Goal: Task Accomplishment & Management: Manage account settings

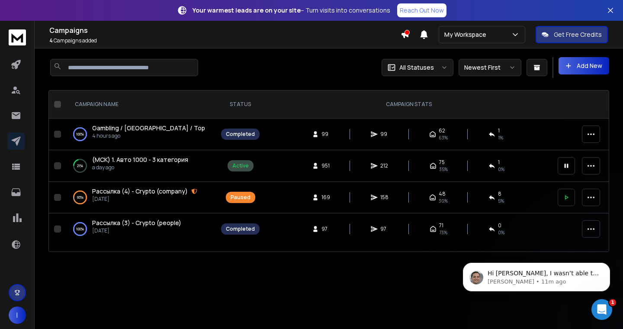
click at [565, 165] on icon at bounding box center [567, 166] width 4 height 4
click at [13, 111] on icon at bounding box center [16, 115] width 10 height 10
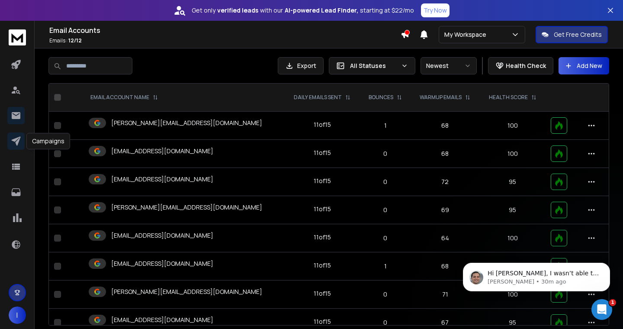
click at [16, 137] on icon at bounding box center [16, 141] width 10 height 10
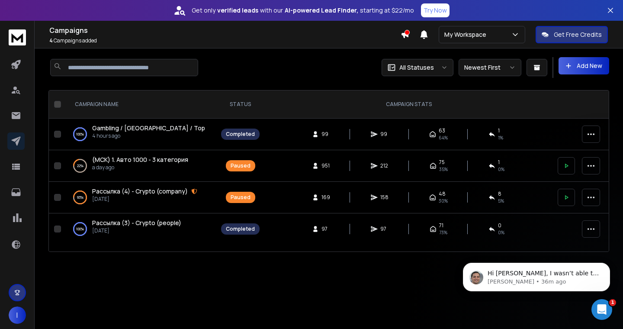
click at [566, 160] on button at bounding box center [566, 165] width 17 height 17
click at [567, 167] on icon at bounding box center [567, 166] width 8 height 8
click at [570, 162] on icon at bounding box center [567, 166] width 8 height 8
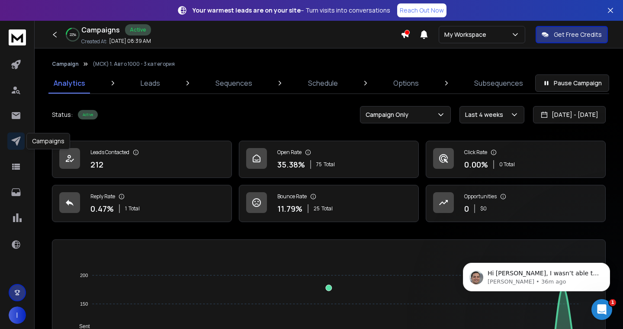
click at [16, 142] on icon at bounding box center [15, 140] width 9 height 9
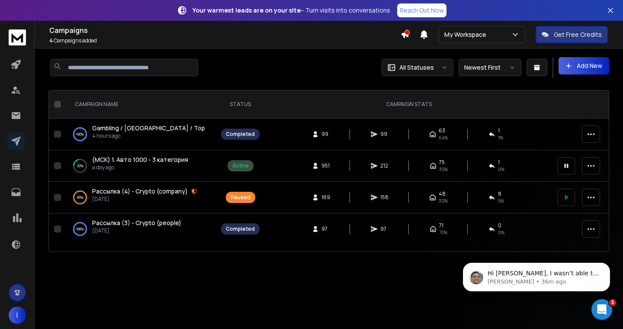
click at [106, 161] on span "(МСК) 1. Авто 1000 - 3 категория" at bounding box center [140, 159] width 96 height 8
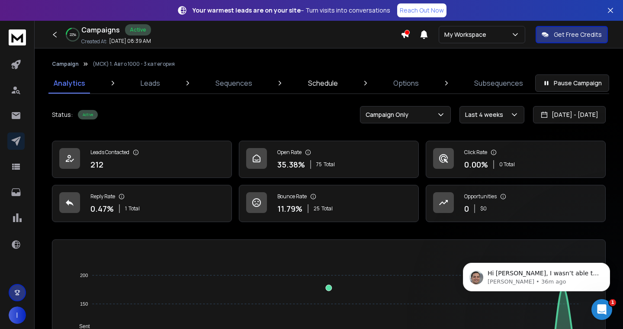
click at [320, 79] on p "Schedule" at bounding box center [323, 83] width 30 height 10
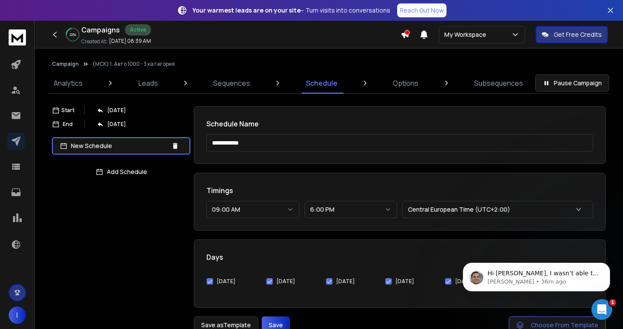
scroll to position [17, 0]
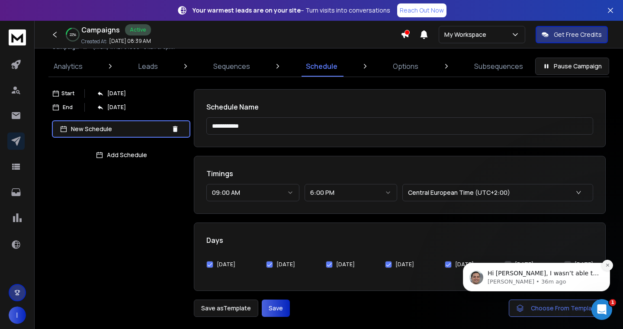
click at [607, 265] on icon "Dismiss notification" at bounding box center [607, 265] width 3 height 3
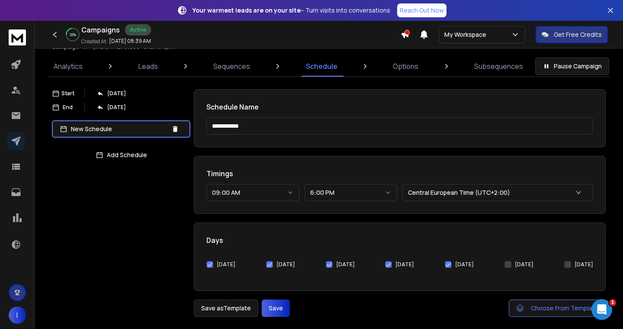
click at [282, 310] on button "Save" at bounding box center [276, 308] width 28 height 17
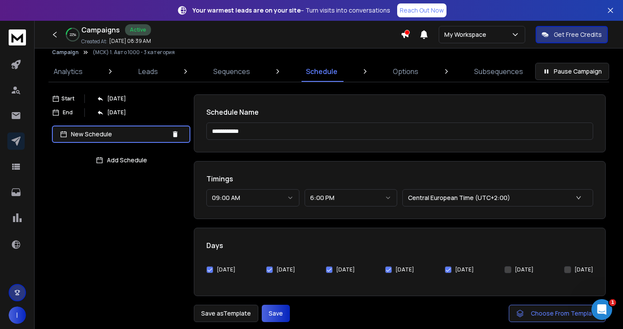
scroll to position [0, 0]
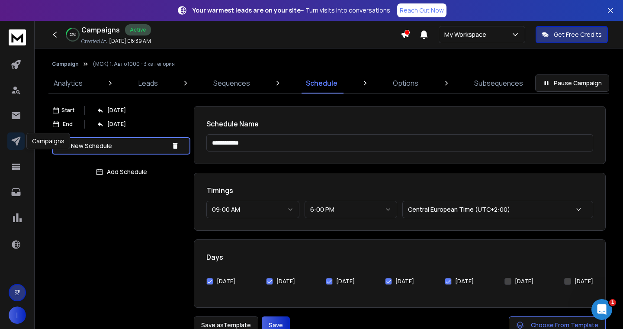
click at [16, 145] on icon at bounding box center [15, 140] width 9 height 9
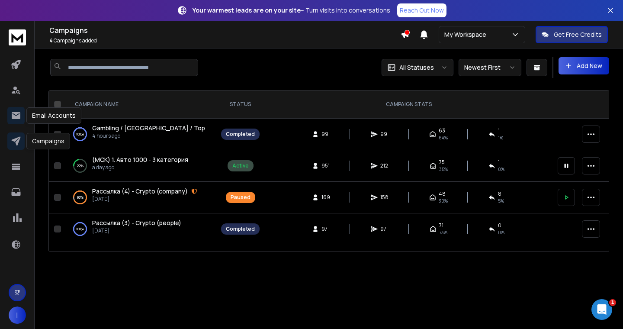
click at [12, 121] on link at bounding box center [15, 115] width 17 height 17
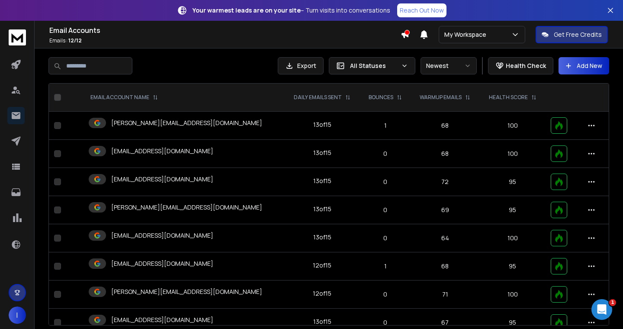
click at [591, 73] on button "Add New" at bounding box center [584, 65] width 51 height 17
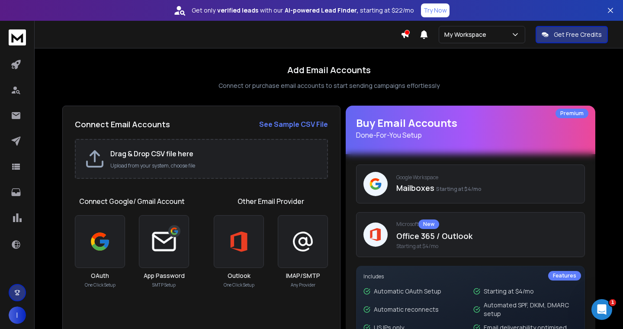
click at [481, 182] on p "Mailboxes Starting at $4/mo" at bounding box center [487, 188] width 181 height 12
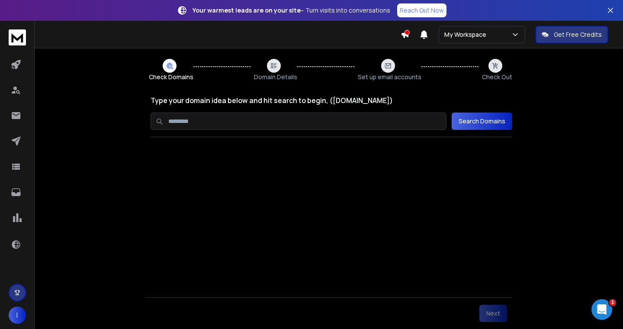
click at [356, 120] on input at bounding box center [299, 121] width 296 height 17
click at [14, 116] on icon at bounding box center [16, 115] width 9 height 7
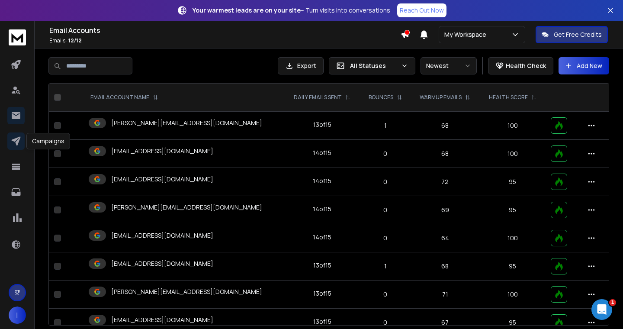
click at [15, 146] on icon at bounding box center [16, 141] width 10 height 10
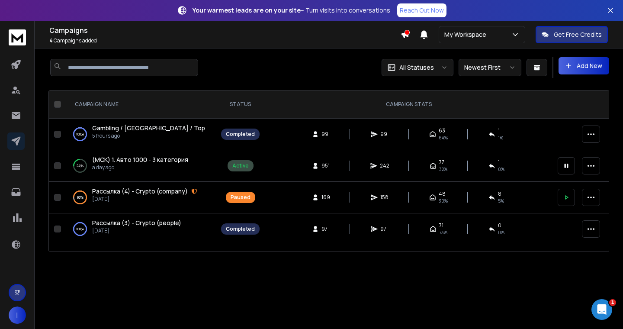
click at [105, 134] on p "5 hours ago" at bounding box center [148, 135] width 113 height 7
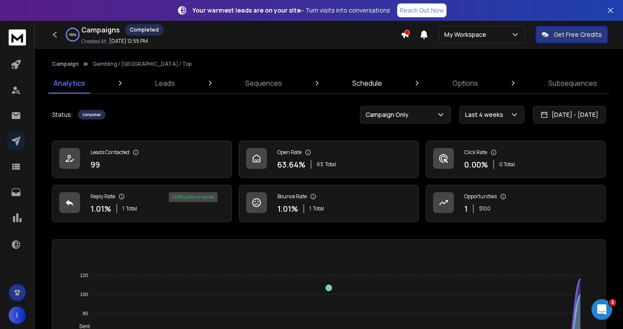
click at [368, 84] on p "Schedule" at bounding box center [367, 83] width 30 height 10
